Goal: Find specific page/section: Find specific page/section

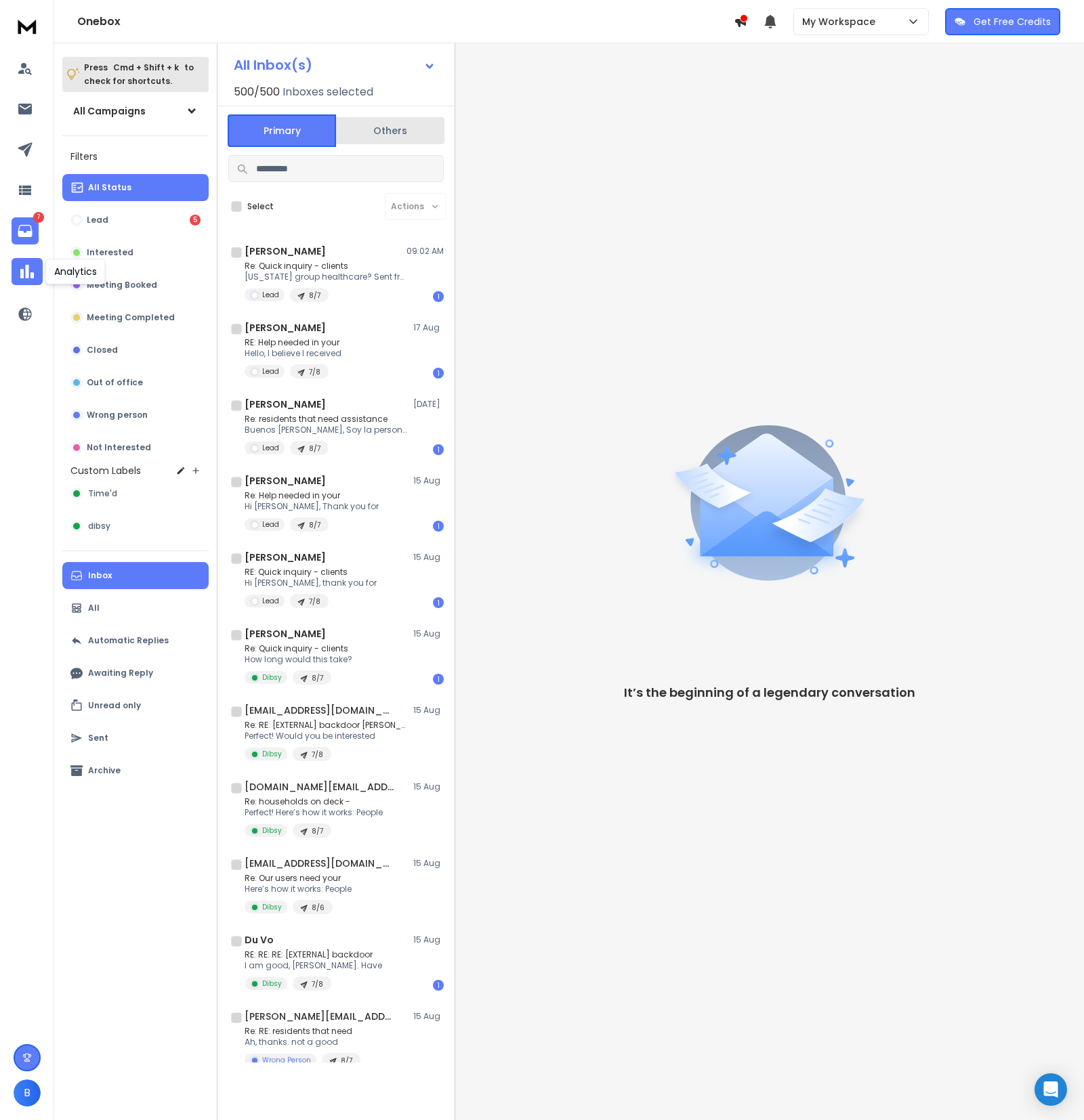
click at [35, 273] on icon at bounding box center [26, 271] width 20 height 20
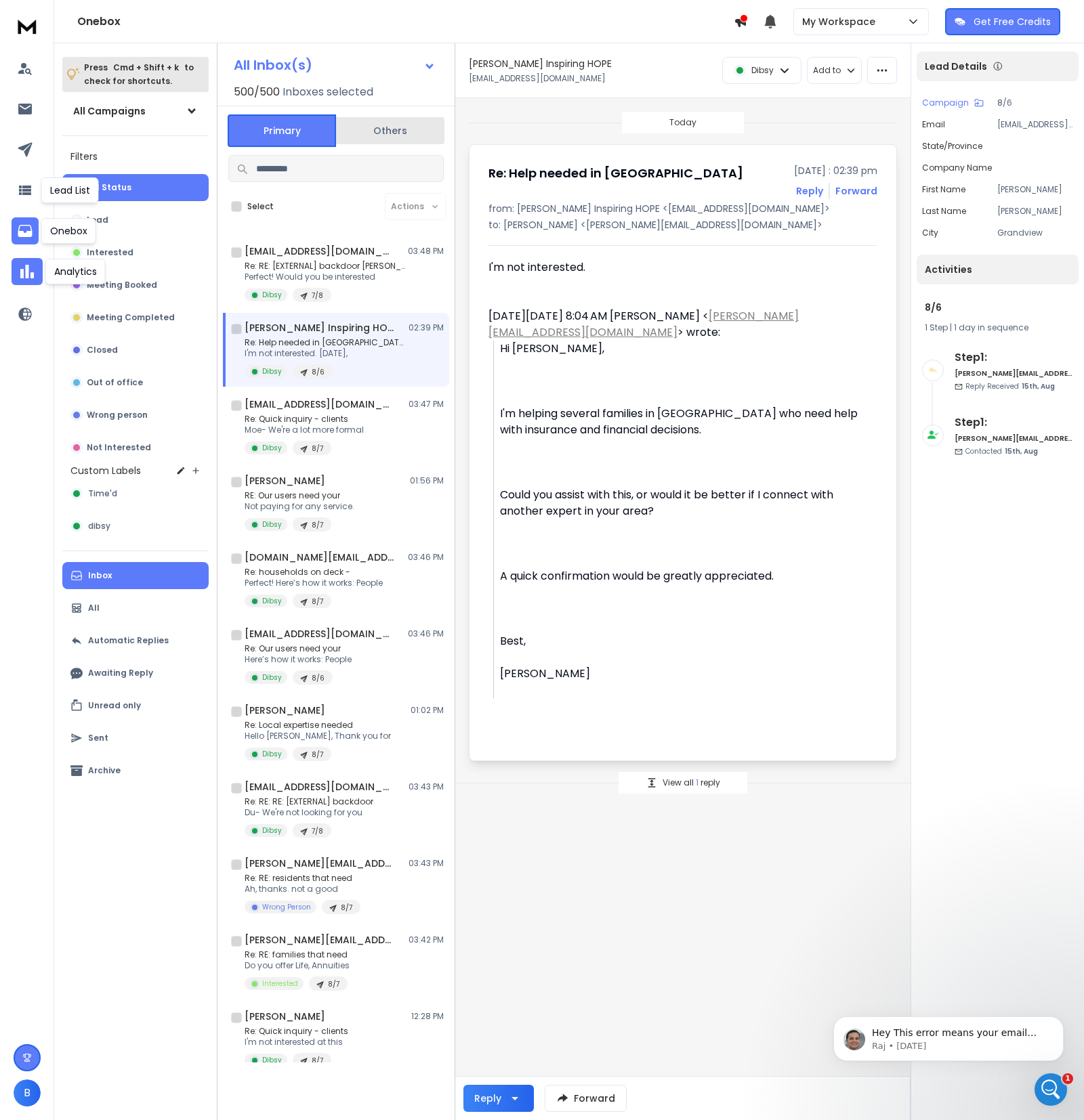
click at [26, 258] on link at bounding box center [26, 271] width 31 height 31
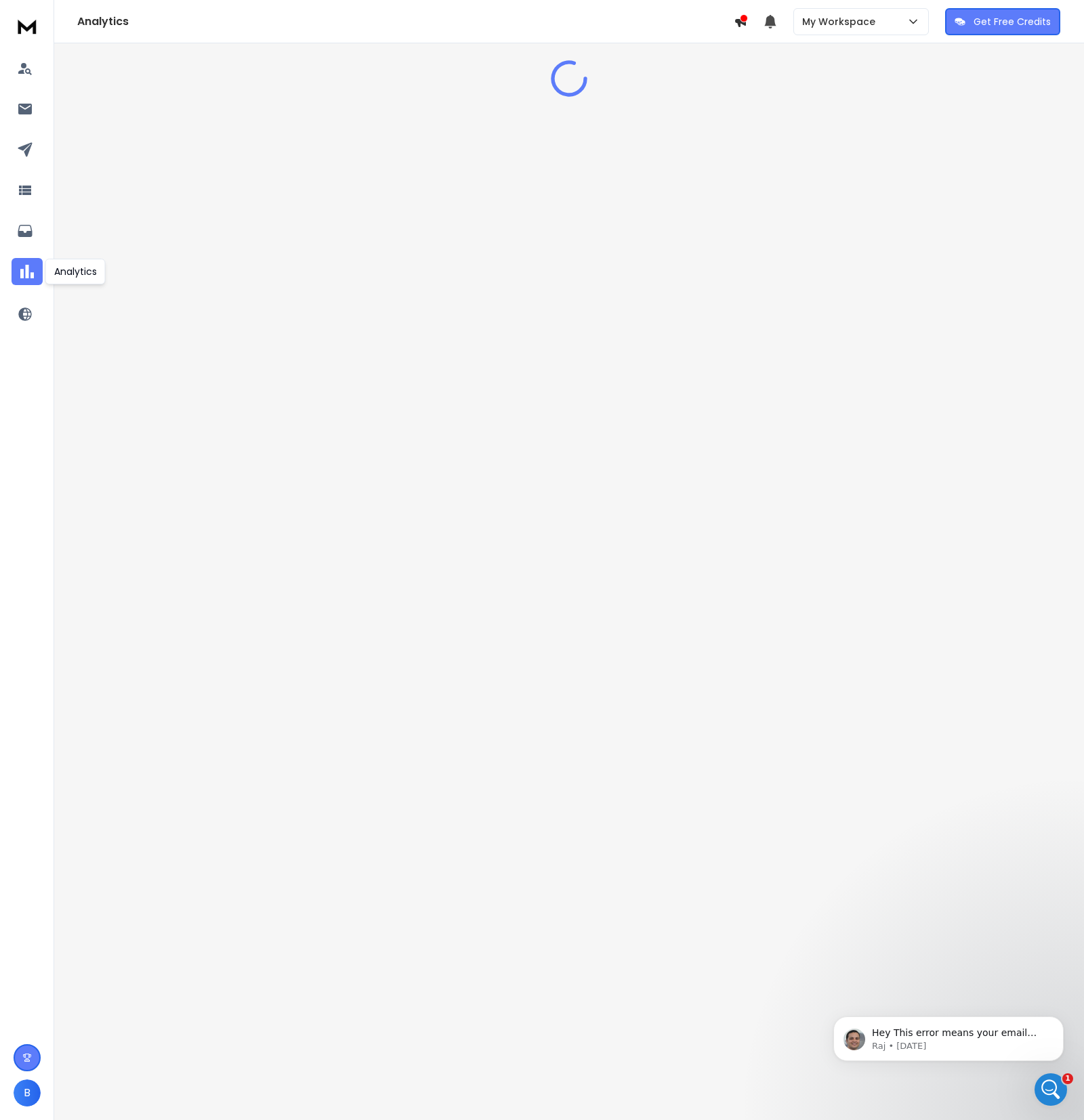
click at [26, 265] on icon at bounding box center [26, 271] width 13 height 13
